Goal: Task Accomplishment & Management: Manage account settings

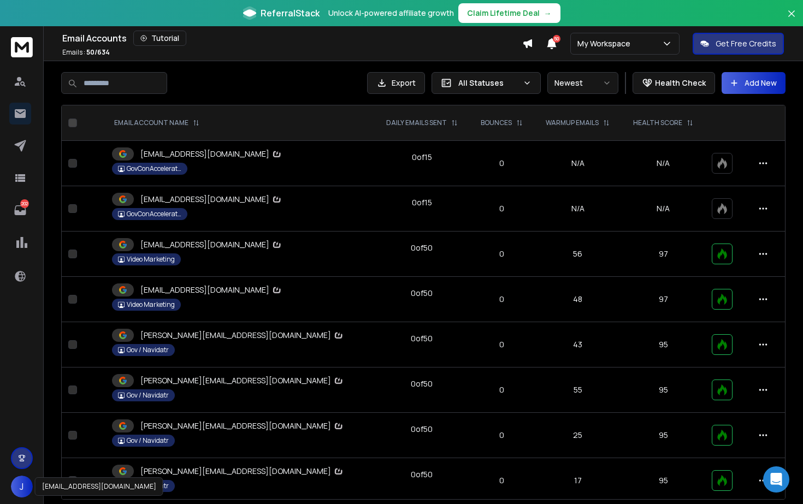
click at [26, 487] on span "J" at bounding box center [22, 487] width 22 height 22
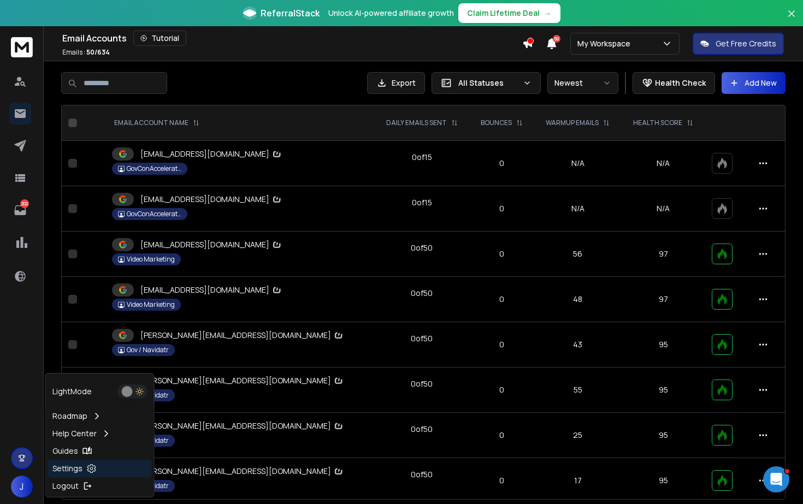
click at [79, 469] on p "Settings" at bounding box center [67, 468] width 30 height 11
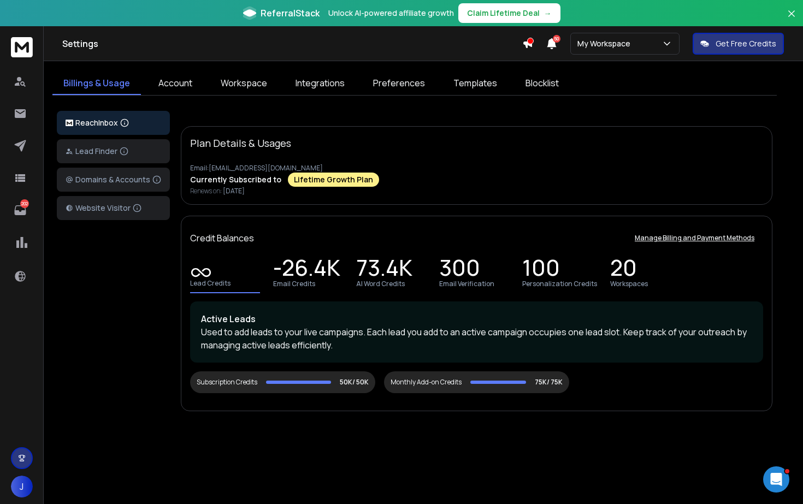
click at [517, 271] on div "Lead Credits -26.4K Email Credits 73.4K AI Word Credits 300 Email Verification …" at bounding box center [435, 278] width 490 height 22
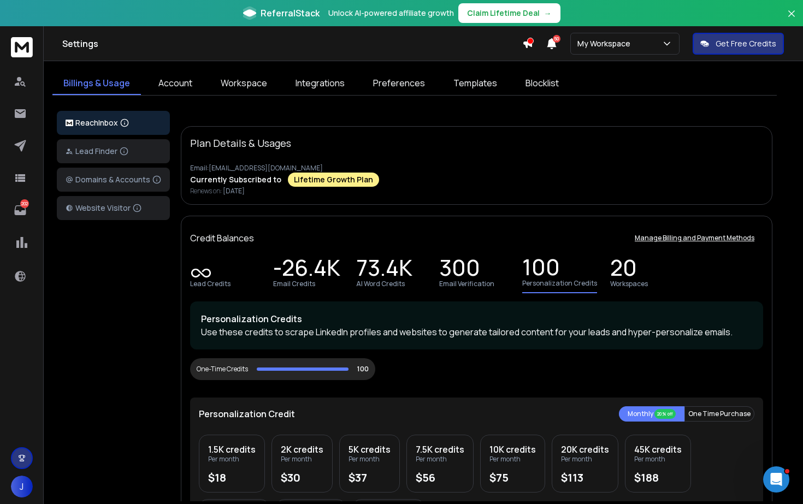
click at [538, 277] on p "100" at bounding box center [541, 269] width 38 height 15
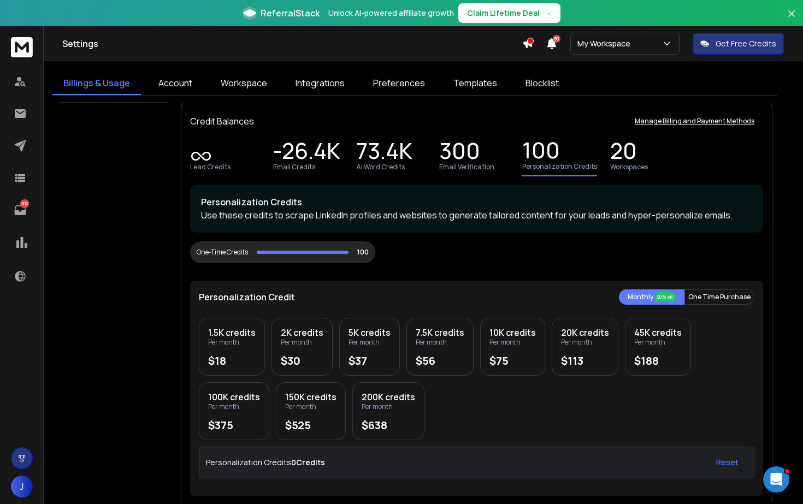
scroll to position [129, 0]
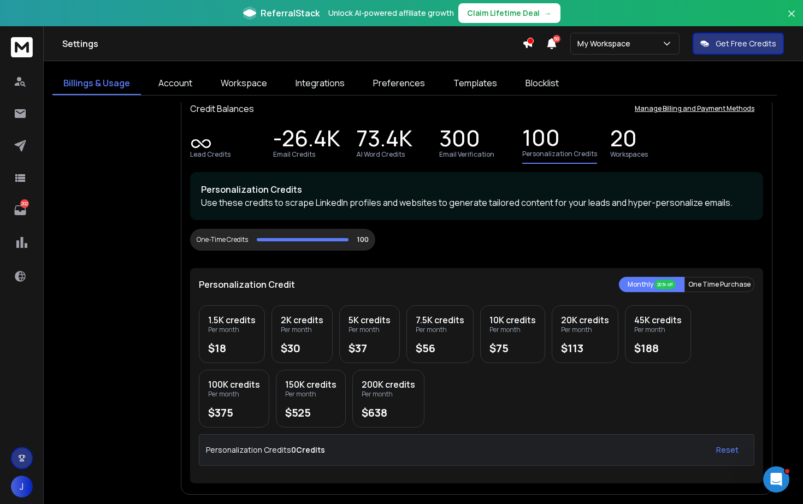
click at [437, 251] on div "Lead Credits -26.4K Email Credits 73.4K AI Word Credits 300 Email Verification …" at bounding box center [476, 194] width 573 height 127
